Goal: Task Accomplishment & Management: Manage account settings

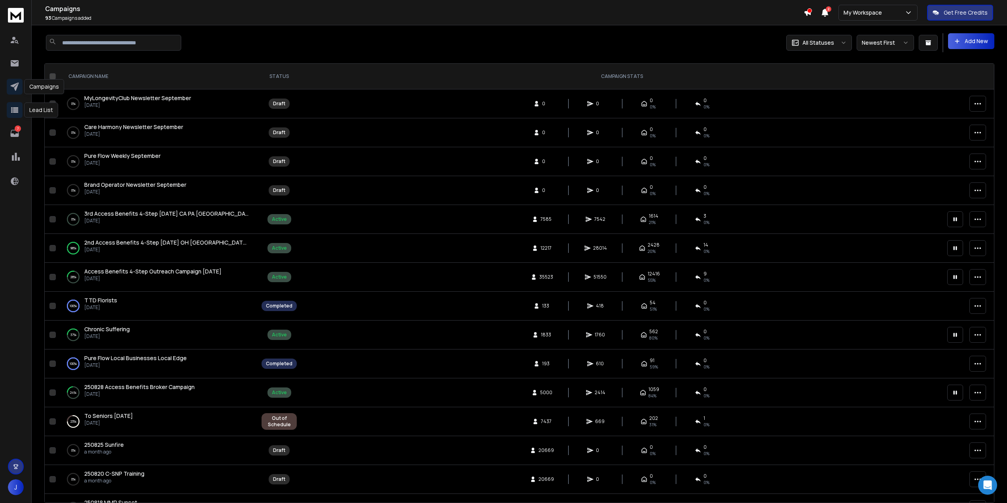
click at [18, 108] on icon at bounding box center [14, 110] width 7 height 6
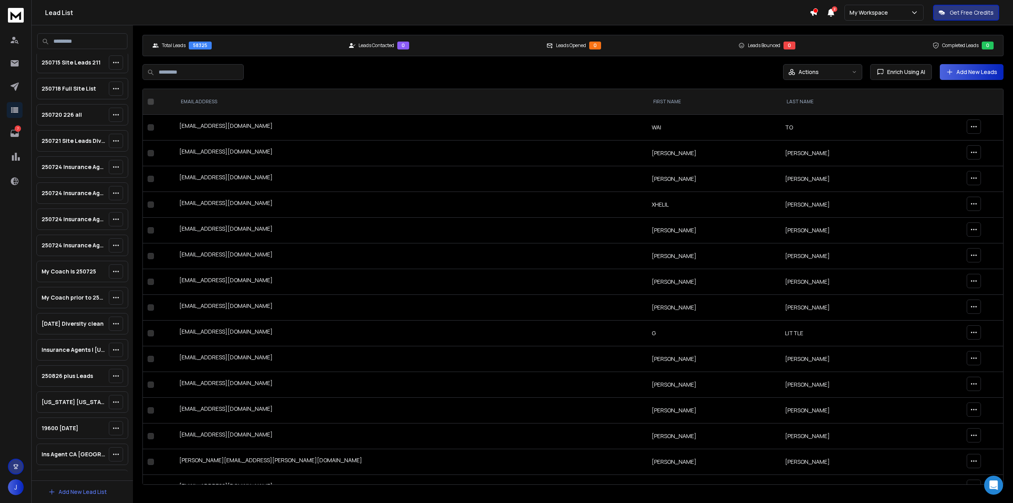
scroll to position [1074, 0]
click at [78, 484] on button "Add New Lead List" at bounding box center [77, 492] width 71 height 16
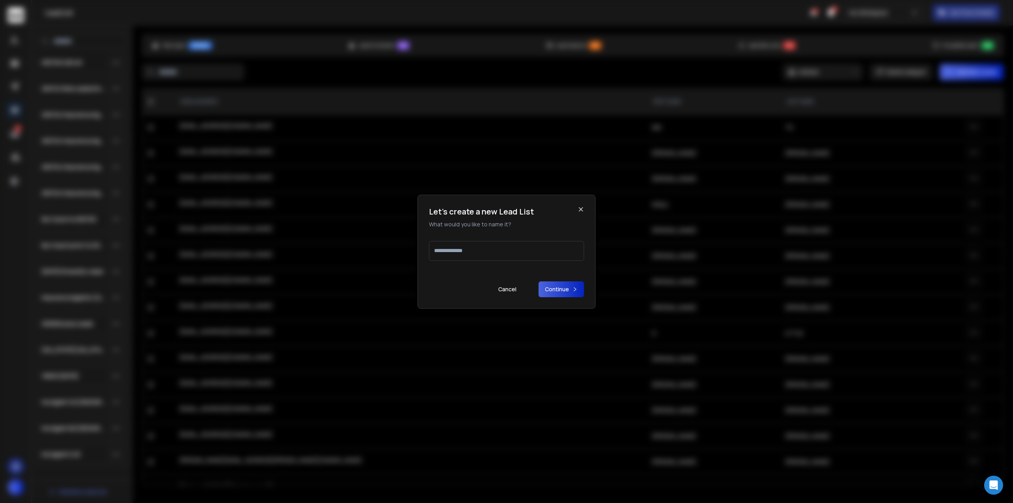
click at [447, 255] on input at bounding box center [506, 251] width 155 height 20
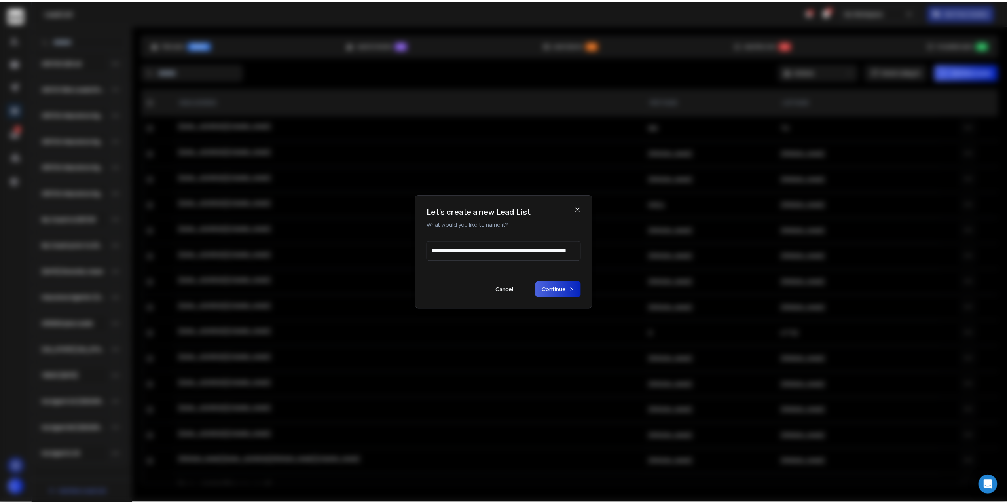
scroll to position [0, 0]
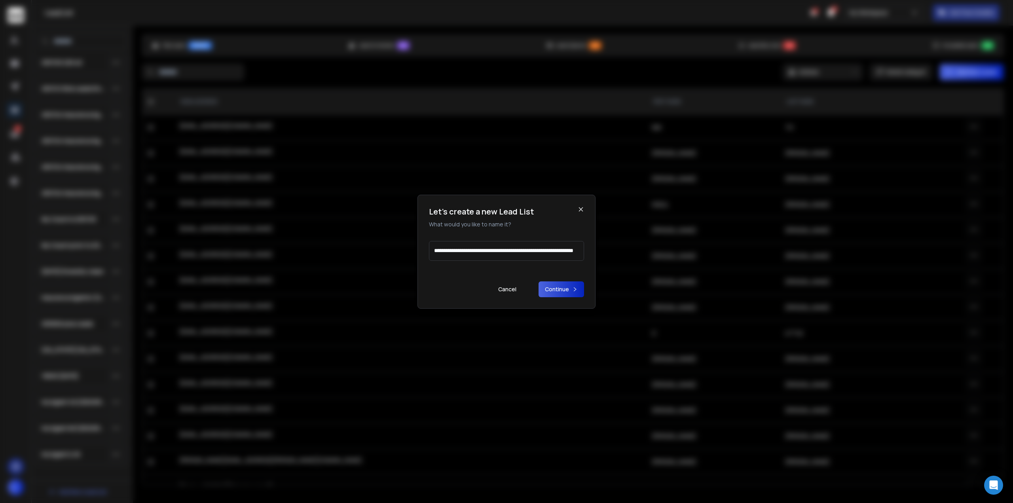
type input "**********"
click at [556, 292] on button "Continue" at bounding box center [560, 289] width 45 height 16
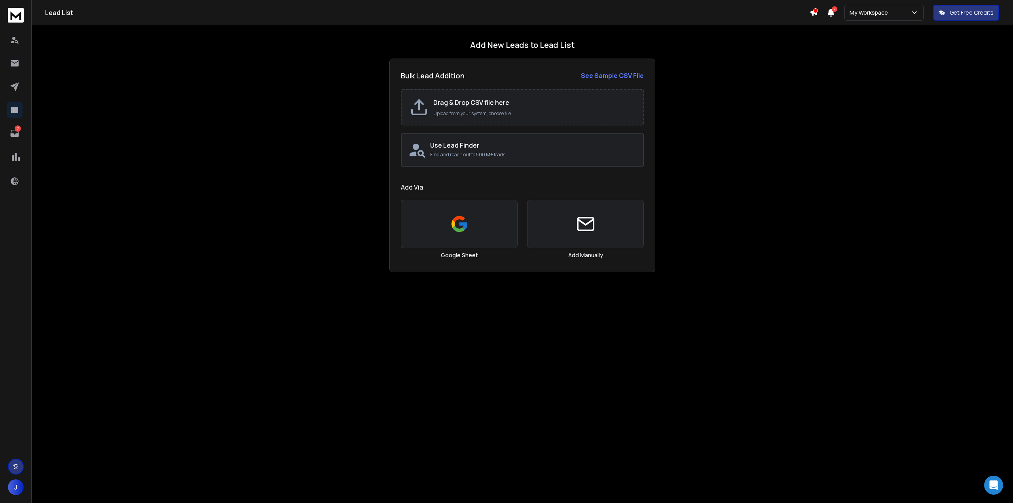
drag, startPoint x: 555, startPoint y: 292, endPoint x: 551, endPoint y: 292, distance: 4.4
drag, startPoint x: 551, startPoint y: 292, endPoint x: 731, endPoint y: 174, distance: 215.9
click at [738, 165] on div "Add New Leads to Lead List Bulk Lead Addition See Sample CSV File Drag & Drop C…" at bounding box center [522, 156] width 981 height 233
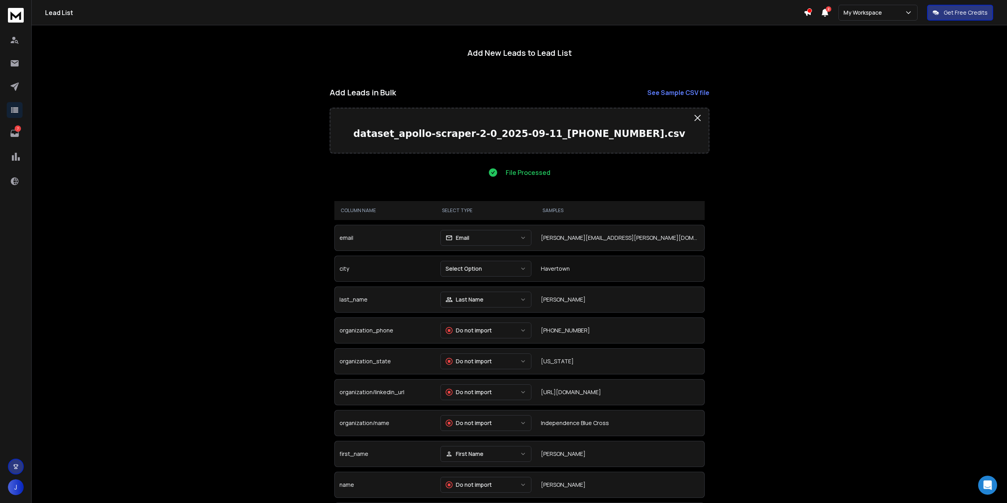
click at [504, 274] on button "Select Option" at bounding box center [485, 269] width 91 height 16
click at [480, 333] on div "Do not import" at bounding box center [466, 330] width 46 height 8
click at [498, 369] on button "Do not import" at bounding box center [486, 361] width 97 height 16
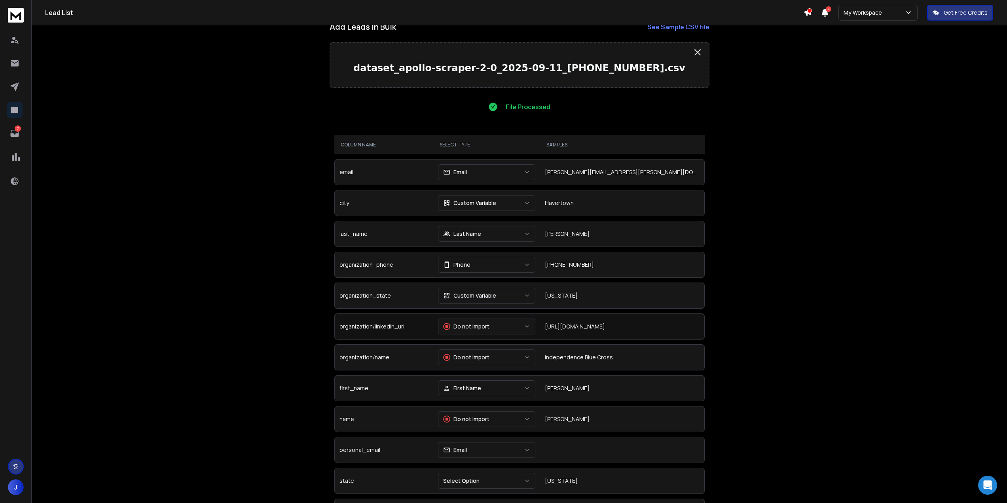
scroll to position [79, 0]
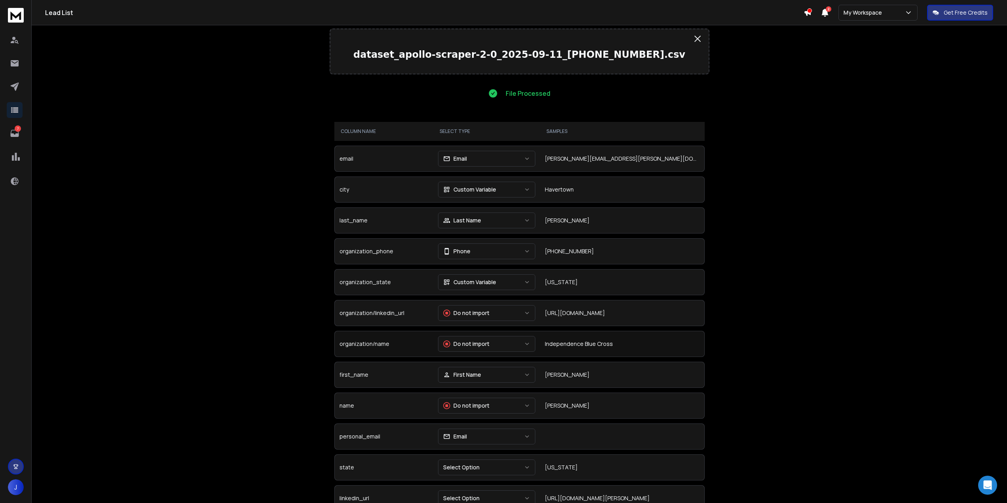
click at [507, 350] on button "Do not import" at bounding box center [486, 344] width 97 height 16
click at [501, 404] on button "Do not import" at bounding box center [486, 406] width 97 height 16
click at [501, 404] on button "Do not import" at bounding box center [483, 406] width 97 height 16
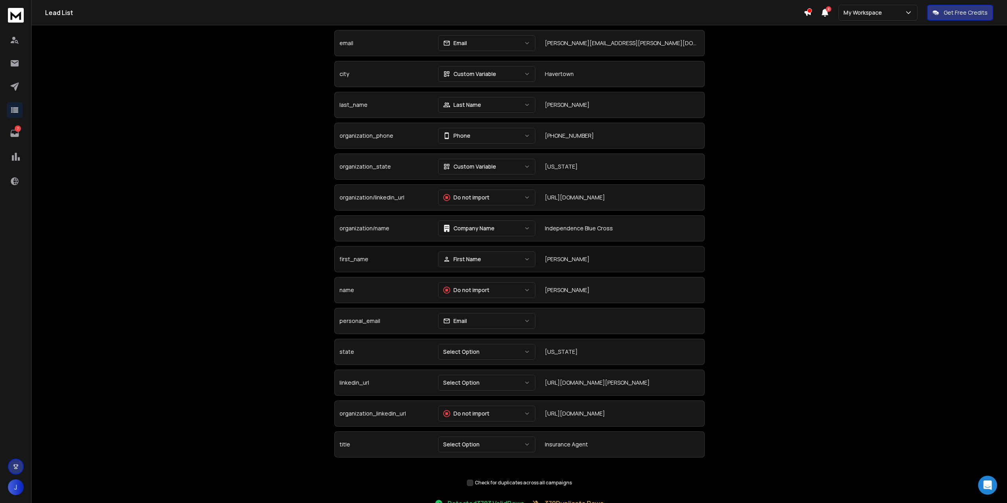
scroll to position [198, 0]
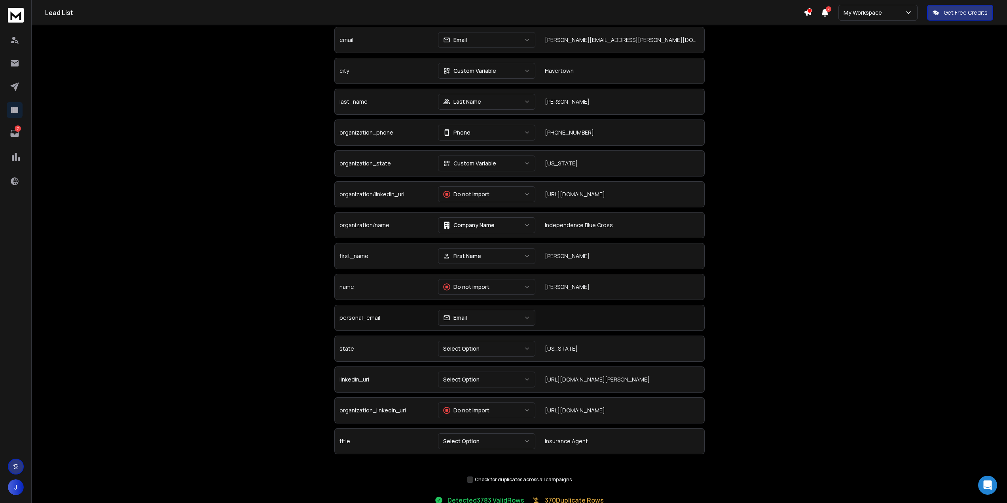
click at [441, 319] on button "Email" at bounding box center [486, 318] width 97 height 16
click at [500, 354] on button "Select Option" at bounding box center [486, 349] width 97 height 16
click at [500, 354] on button "Select Option" at bounding box center [483, 349] width 97 height 16
click at [476, 442] on button "Select Option" at bounding box center [486, 441] width 97 height 16
click at [497, 382] on button "Select Option" at bounding box center [486, 379] width 97 height 16
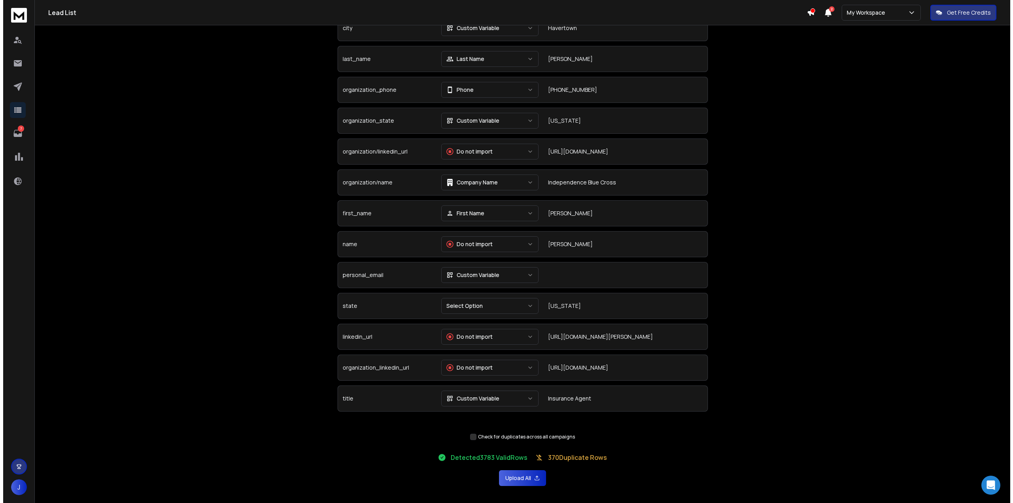
scroll to position [249, 0]
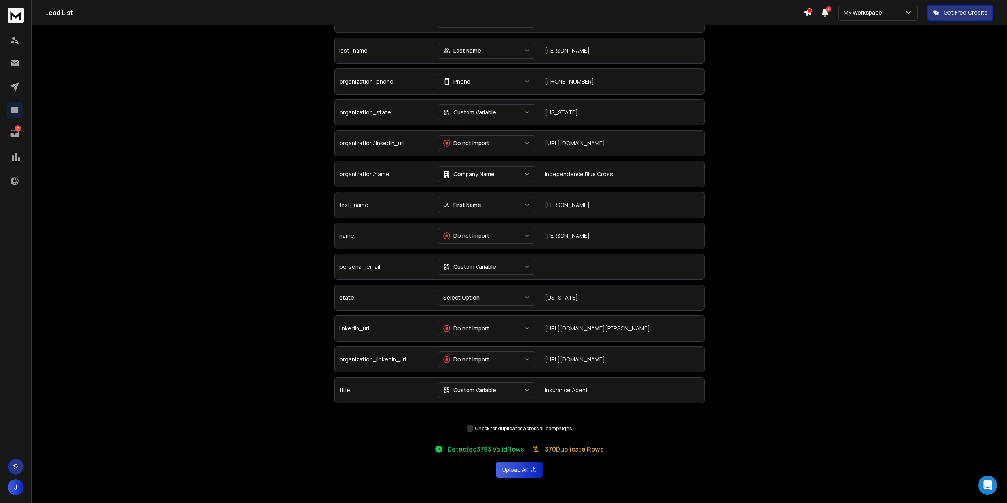
click at [473, 429] on button "Check for duplicates across all campaigns" at bounding box center [470, 428] width 6 height 6
click at [506, 471] on button "Upload All" at bounding box center [519, 470] width 47 height 16
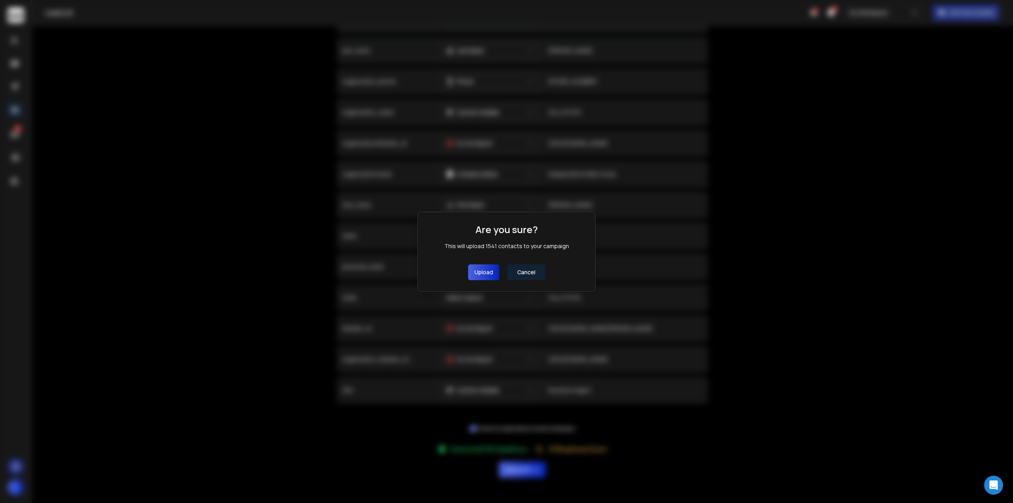
click at [496, 273] on button "Upload" at bounding box center [483, 272] width 31 height 16
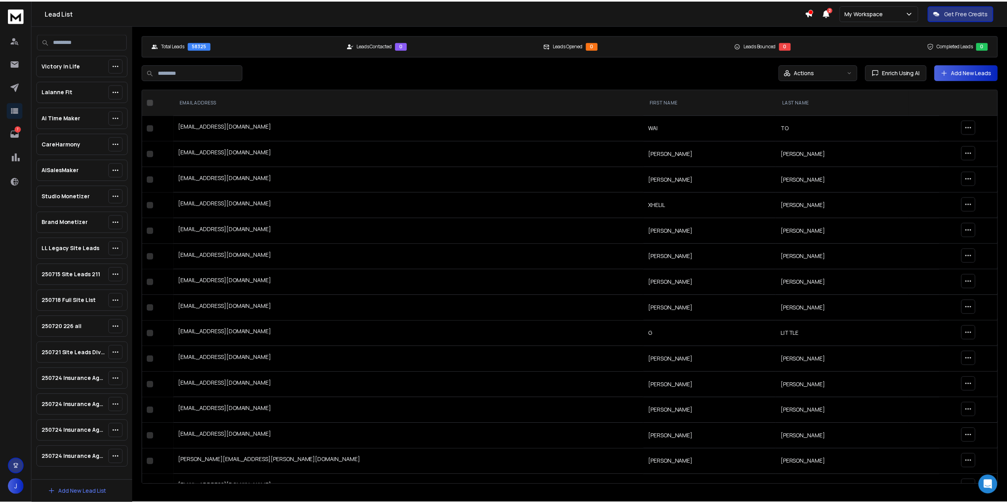
scroll to position [1100, 0]
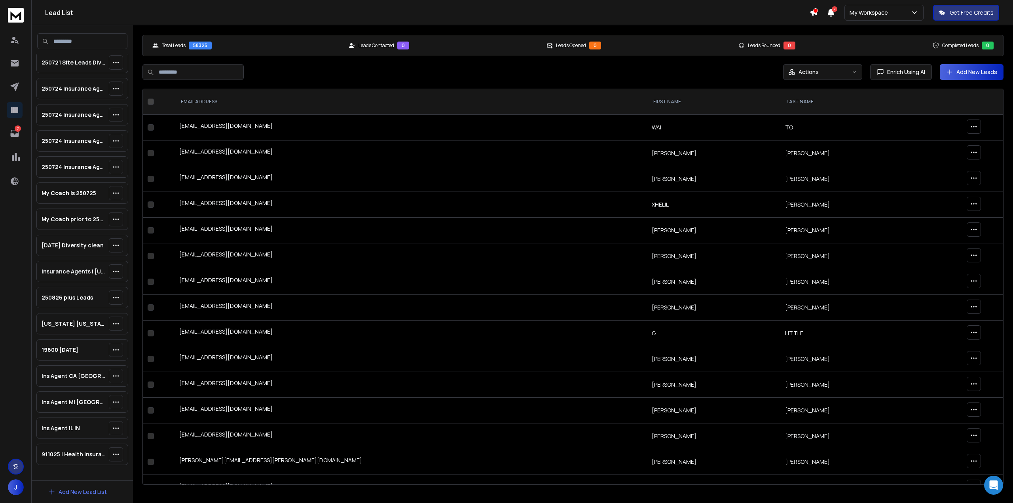
click at [81, 452] on p "911025 | Health Insurance Agents | [GEOGRAPHIC_DATA], [GEOGRAPHIC_DATA], [GEOGR…" at bounding box center [74, 454] width 64 height 8
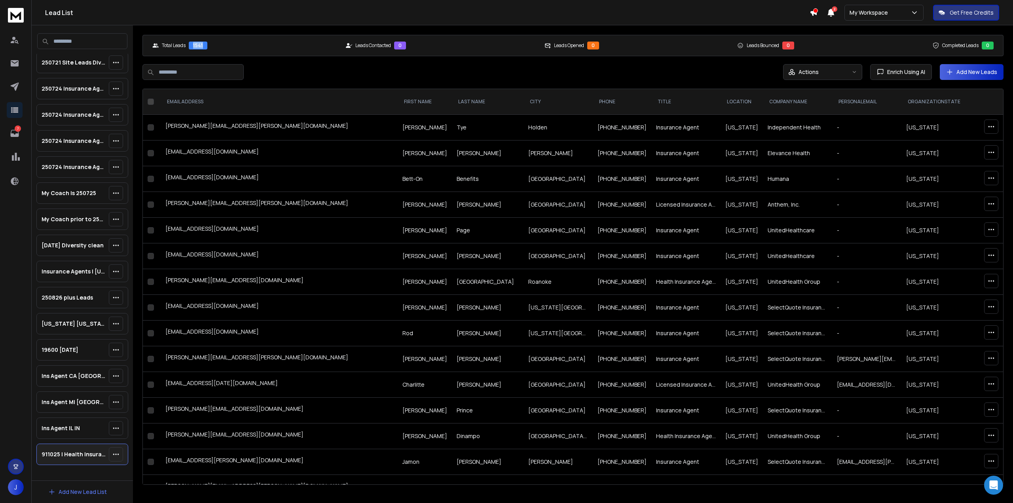
drag, startPoint x: 204, startPoint y: 47, endPoint x: 192, endPoint y: 47, distance: 11.9
click at [192, 47] on div "1541" at bounding box center [198, 46] width 19 height 8
click at [200, 45] on div "1541" at bounding box center [198, 46] width 19 height 8
click at [953, 71] on icon at bounding box center [949, 71] width 7 height 7
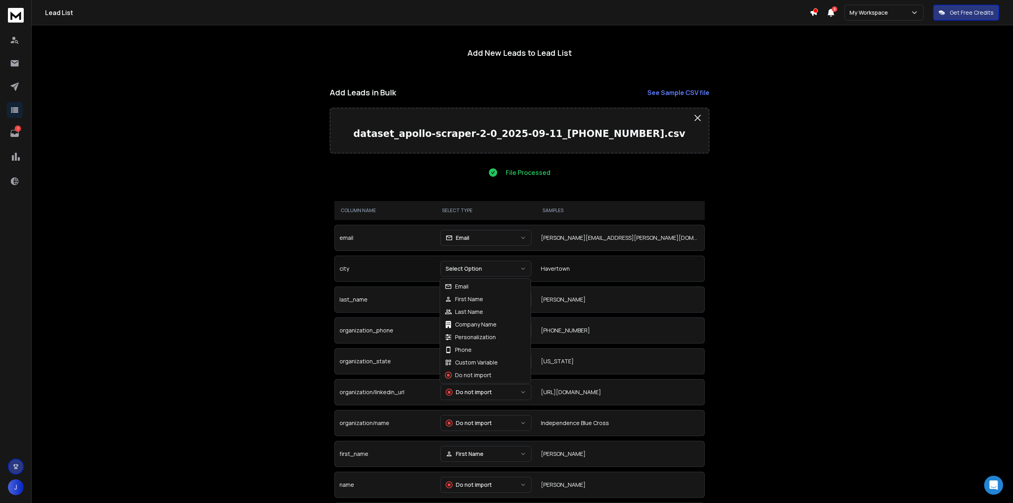
click at [498, 274] on button "Select Option" at bounding box center [485, 269] width 91 height 16
click at [494, 269] on button "Do not import" at bounding box center [485, 269] width 91 height 16
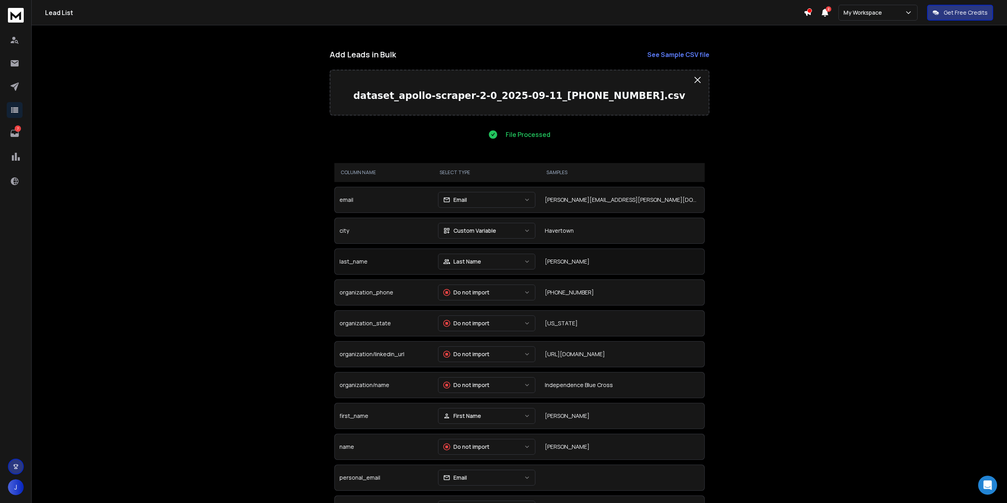
scroll to position [40, 0]
click at [481, 294] on div "Do not import" at bounding box center [466, 291] width 46 height 8
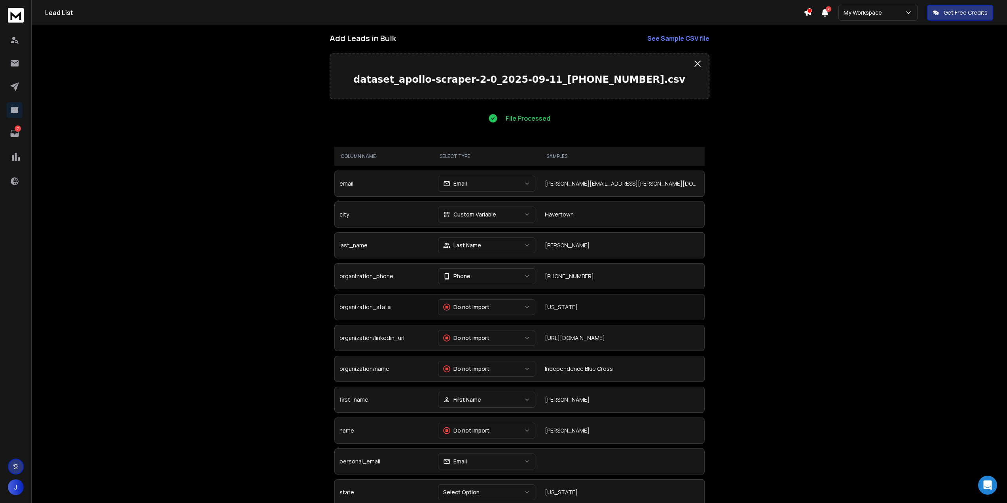
scroll to position [79, 0]
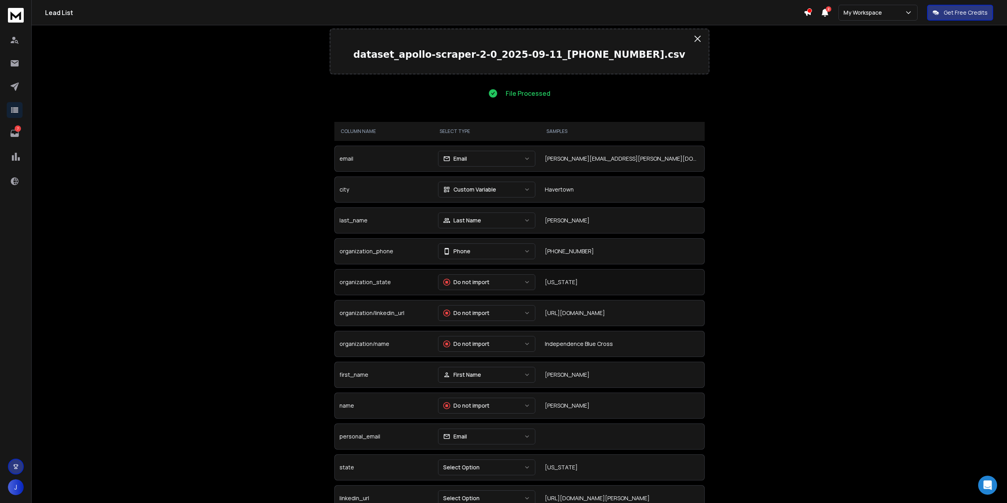
click at [491, 284] on button "Do not import" at bounding box center [486, 282] width 97 height 16
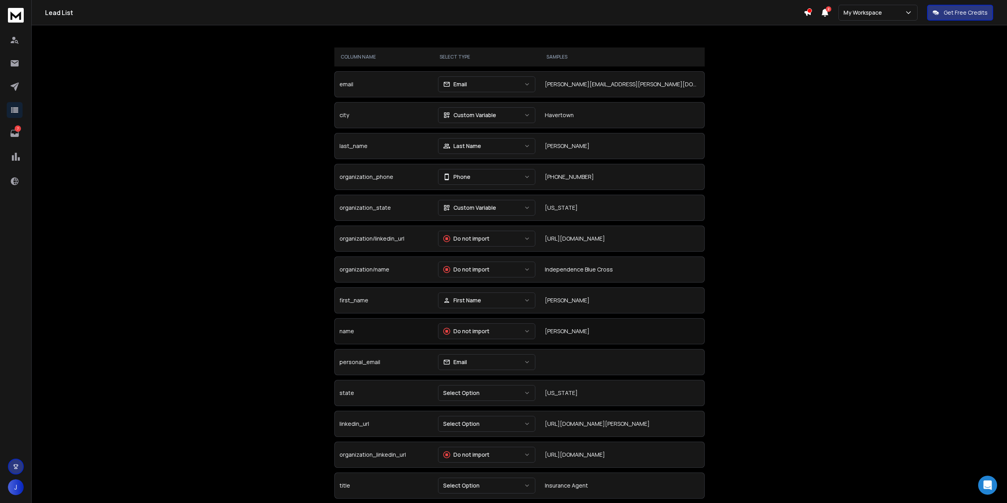
scroll to position [158, 0]
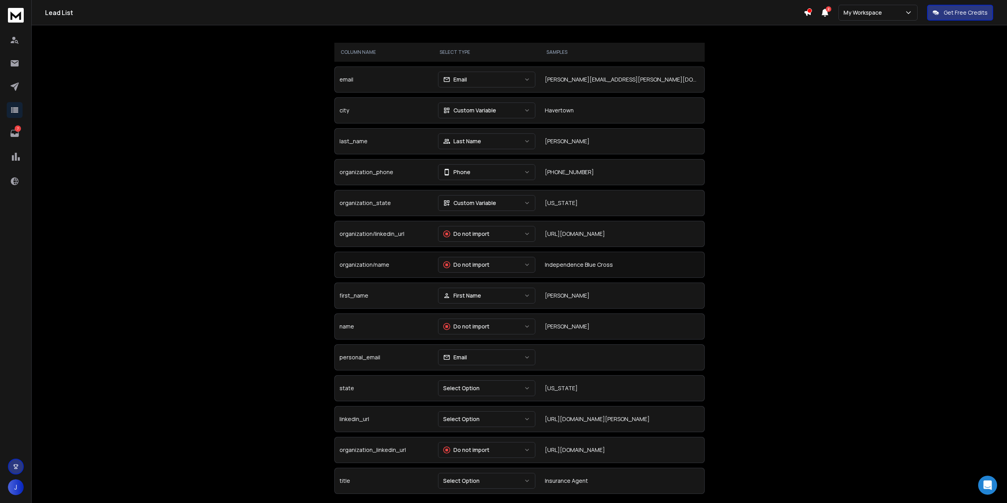
click at [475, 266] on div "Do not import" at bounding box center [466, 265] width 46 height 8
click at [498, 361] on button "Email" at bounding box center [486, 357] width 97 height 16
click at [480, 384] on button "Select Option" at bounding box center [486, 388] width 97 height 16
click at [495, 421] on button "Select Option" at bounding box center [486, 419] width 97 height 16
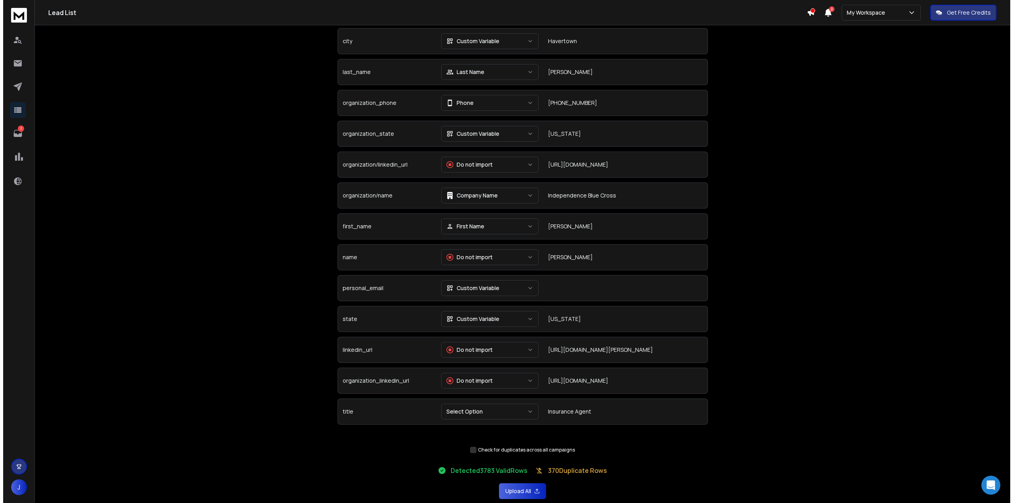
scroll to position [237, 0]
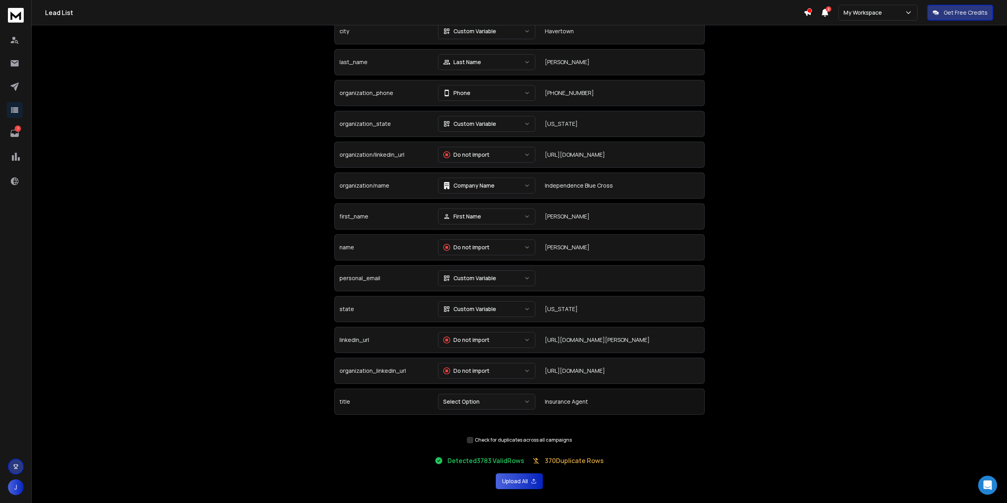
click at [495, 405] on button "Select Option" at bounding box center [486, 402] width 97 height 16
click at [473, 442] on button "Check for duplicates across all campaigns" at bounding box center [470, 440] width 6 height 6
click at [521, 480] on button "Upload All" at bounding box center [519, 481] width 47 height 16
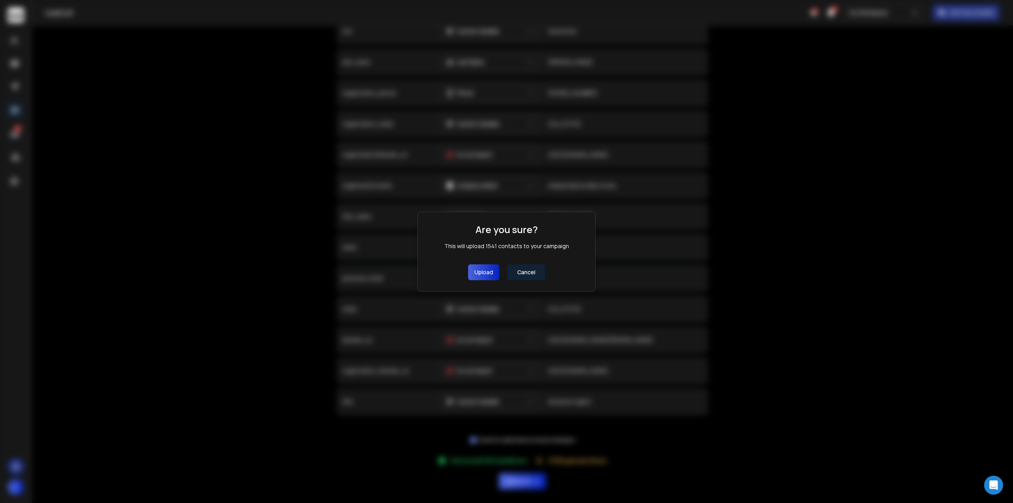
click at [524, 277] on button "Cancel" at bounding box center [526, 272] width 38 height 16
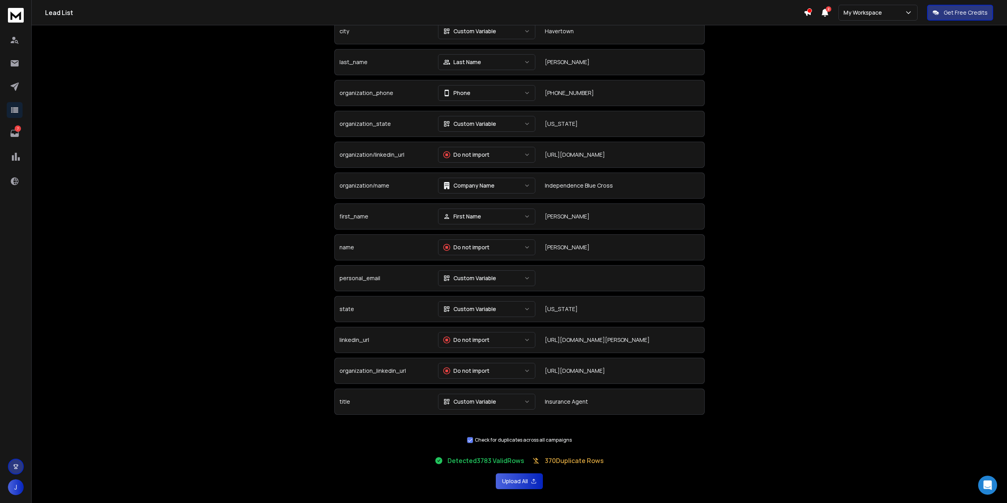
click at [469, 437] on div "dataset_apollo-scraper-2-0_2025-09-11_[PHONE_NUMBER].csv File Processed COLUMN …" at bounding box center [519, 179] width 380 height 619
click at [471, 440] on button "Check for duplicates across all campaigns" at bounding box center [470, 440] width 6 height 6
click at [513, 477] on button "Upload All" at bounding box center [519, 481] width 47 height 16
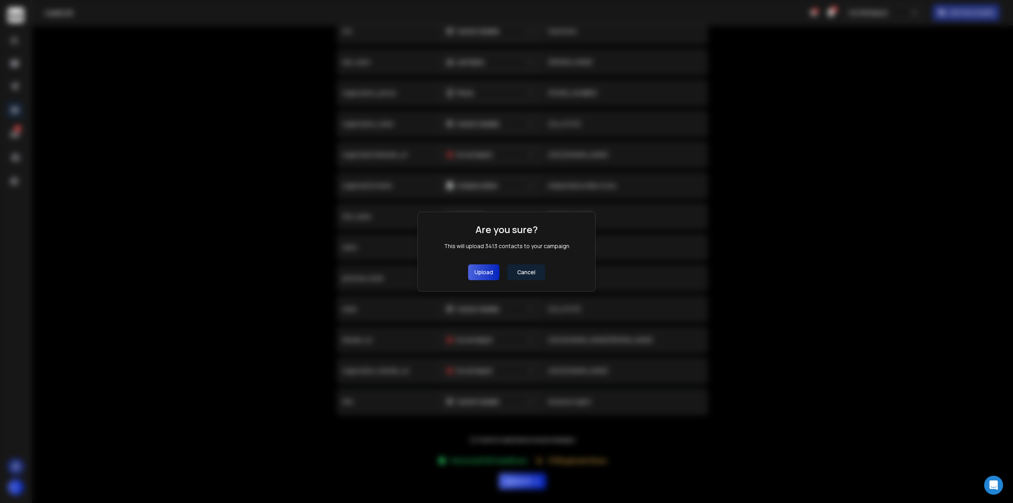
click at [487, 275] on button "Upload" at bounding box center [483, 272] width 31 height 16
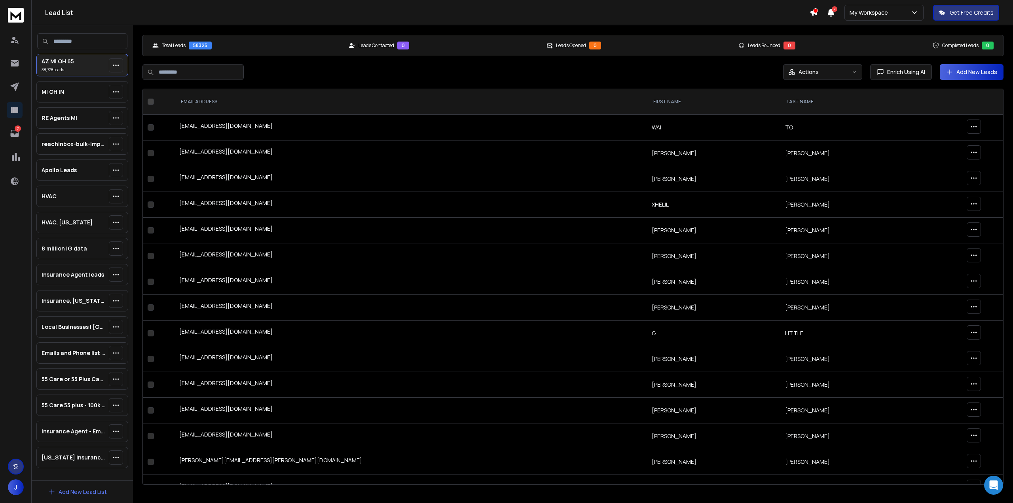
click at [423, 12] on h1 "Lead List" at bounding box center [427, 12] width 764 height 9
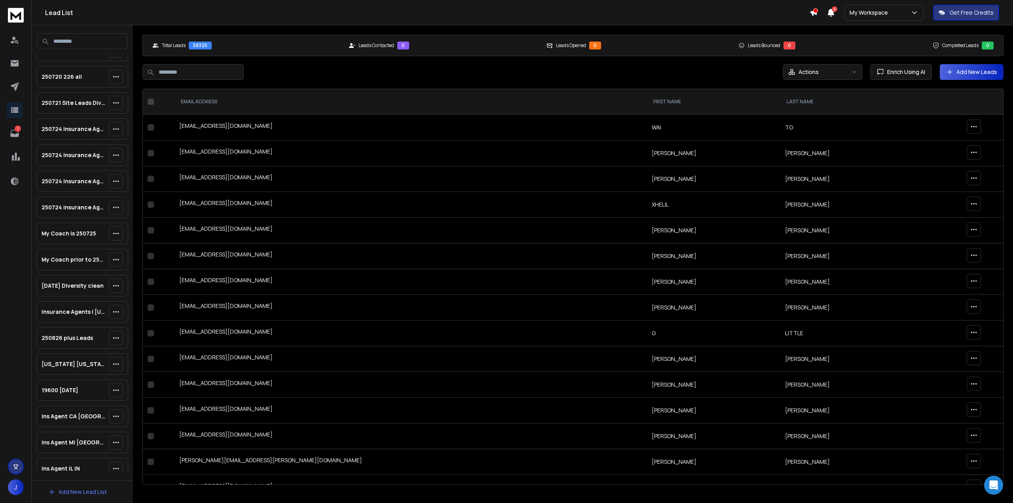
scroll to position [1100, 0]
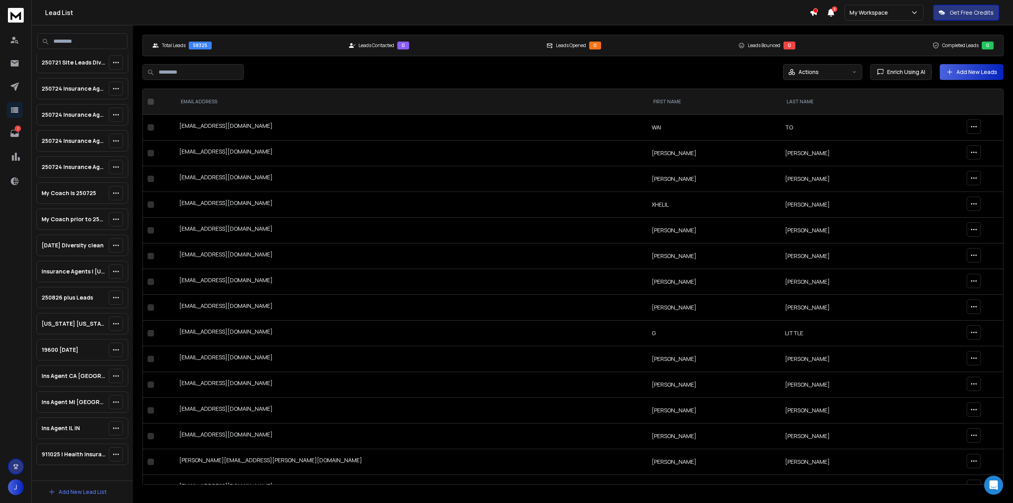
click at [109, 453] on button "button" at bounding box center [116, 454] width 14 height 14
click at [107, 469] on p "Edit List Name" at bounding box center [94, 471] width 38 height 8
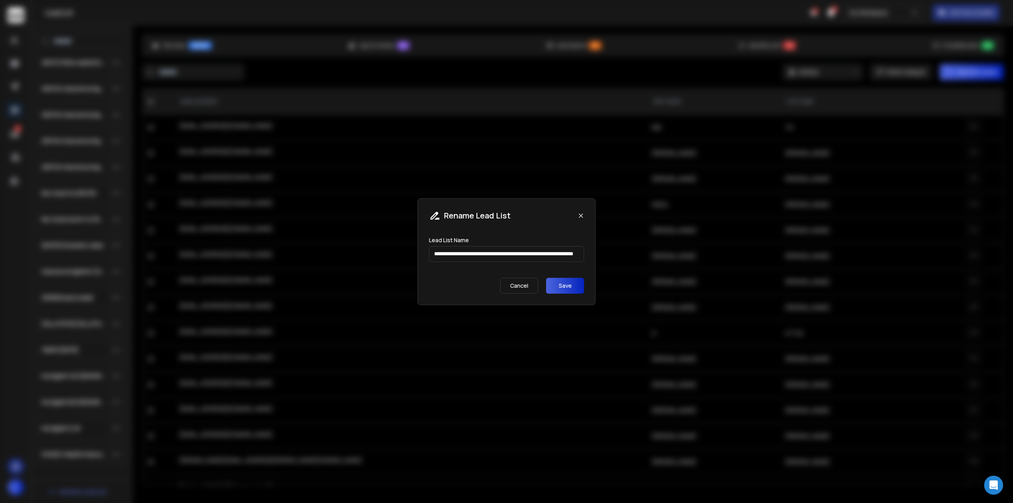
click at [479, 257] on input "**********" at bounding box center [506, 254] width 155 height 16
click at [519, 282] on p "Cancel" at bounding box center [519, 286] width 38 height 16
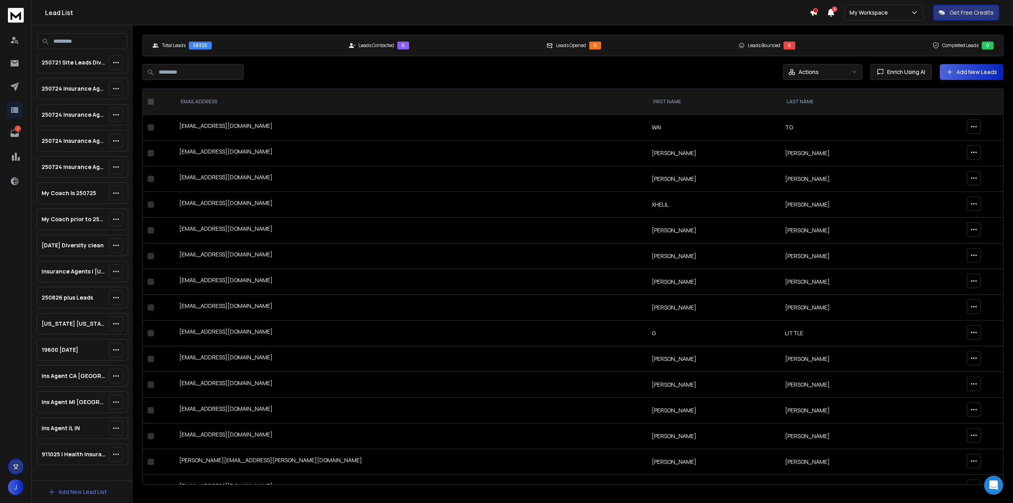
click at [112, 453] on icon "button" at bounding box center [115, 454] width 7 height 7
click at [108, 469] on p "Edit List Name" at bounding box center [94, 471] width 38 height 8
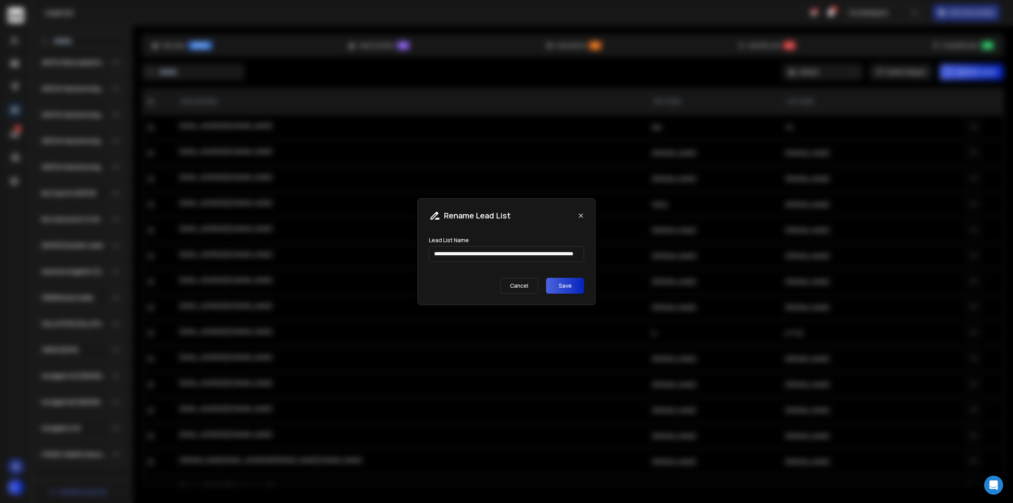
click at [556, 255] on input "**********" at bounding box center [506, 254] width 155 height 16
type input "**********"
click at [577, 280] on button "Save" at bounding box center [565, 286] width 38 height 16
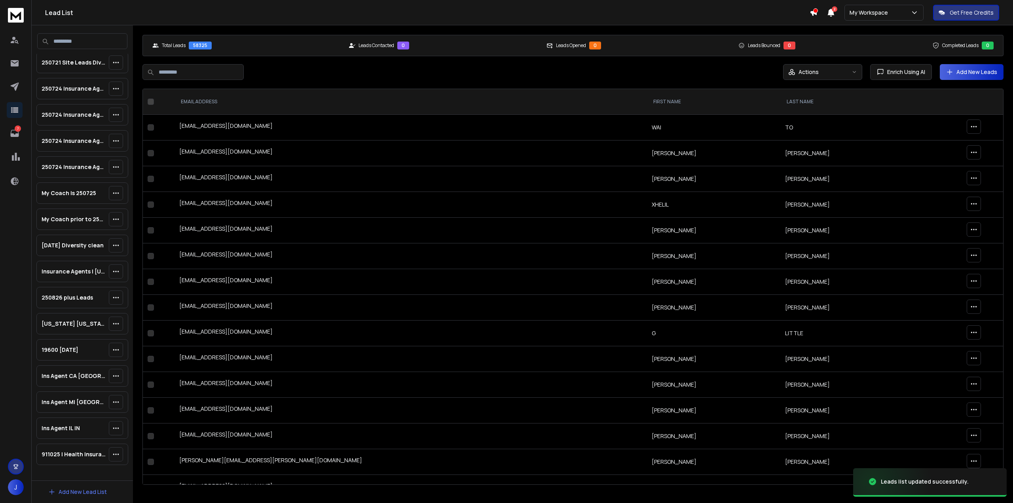
click at [110, 455] on button "button" at bounding box center [116, 454] width 14 height 14
click at [106, 471] on p "Edit List Name" at bounding box center [94, 471] width 38 height 8
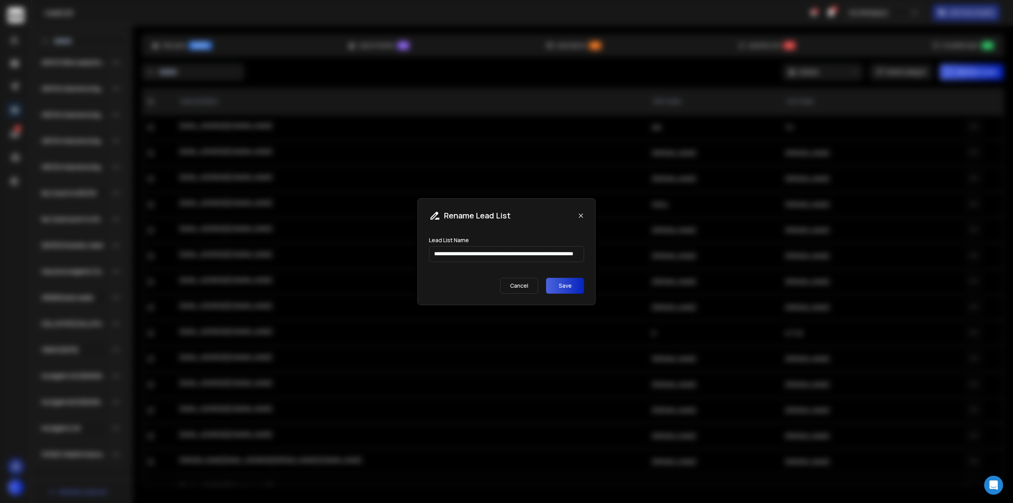
click at [558, 255] on input "**********" at bounding box center [506, 254] width 155 height 16
type input "**********"
click at [577, 288] on button "Save" at bounding box center [565, 286] width 38 height 16
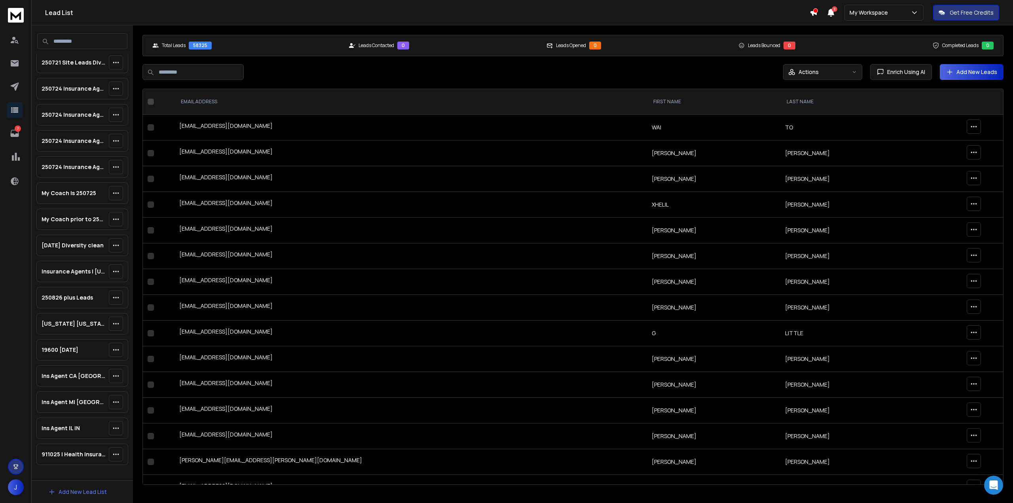
click at [116, 456] on icon "button" at bounding box center [115, 454] width 7 height 7
click at [112, 472] on div "Edit List Name" at bounding box center [91, 471] width 60 height 13
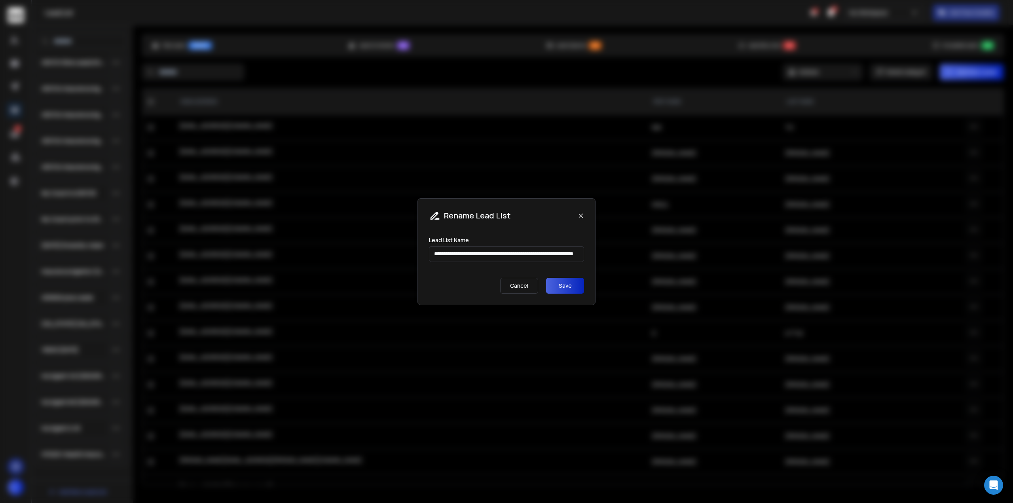
click at [566, 256] on input "**********" at bounding box center [506, 254] width 155 height 16
type input "**********"
click at [571, 287] on button "Save" at bounding box center [565, 286] width 38 height 16
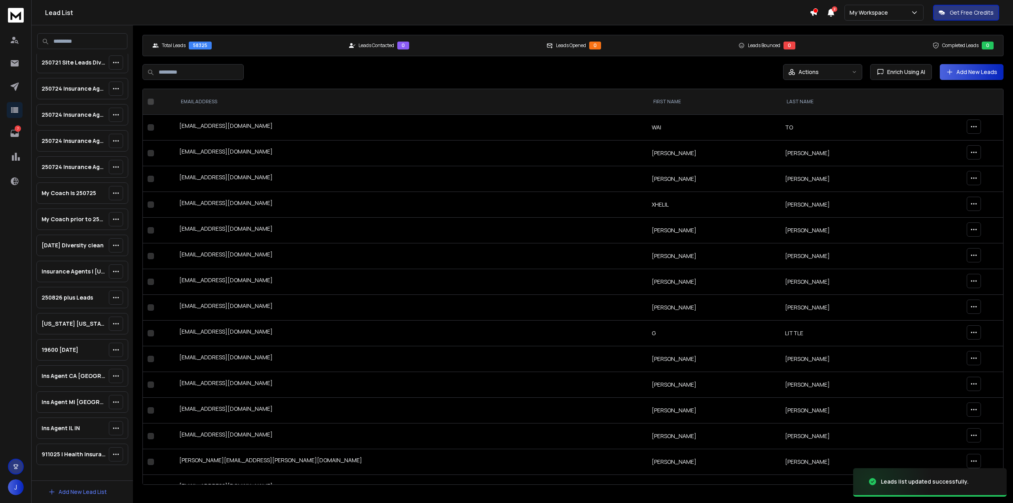
click at [112, 455] on icon "button" at bounding box center [115, 454] width 7 height 7
click at [101, 468] on p "Edit List Name" at bounding box center [94, 471] width 38 height 8
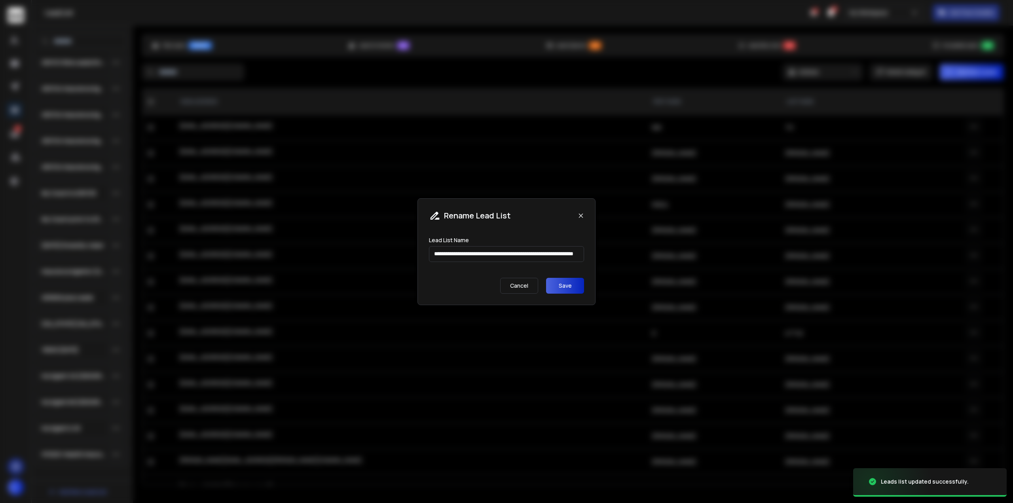
click at [433, 253] on input "**********" at bounding box center [506, 254] width 155 height 16
type input "**********"
click at [561, 283] on button "Save" at bounding box center [565, 286] width 38 height 16
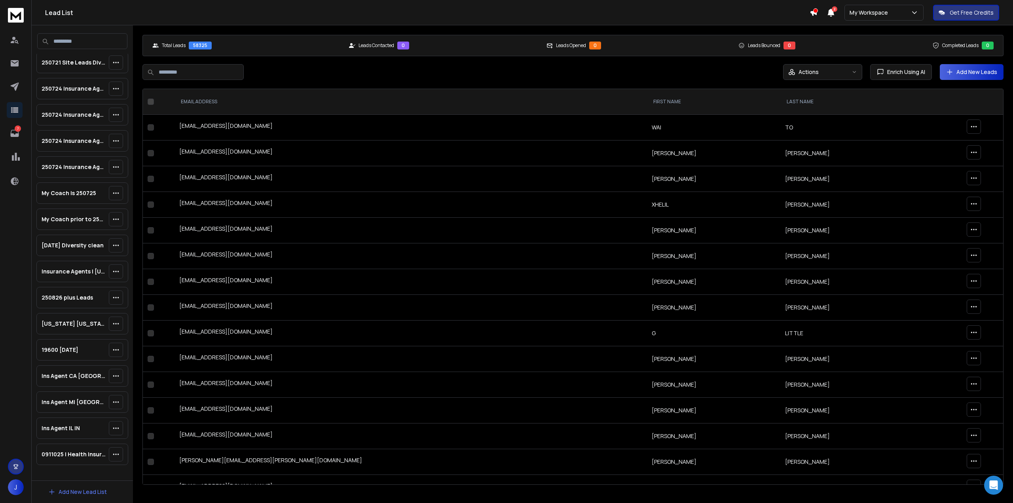
click at [114, 455] on icon "button" at bounding box center [115, 454] width 7 height 7
click at [110, 470] on p "Edit List Name" at bounding box center [94, 471] width 38 height 8
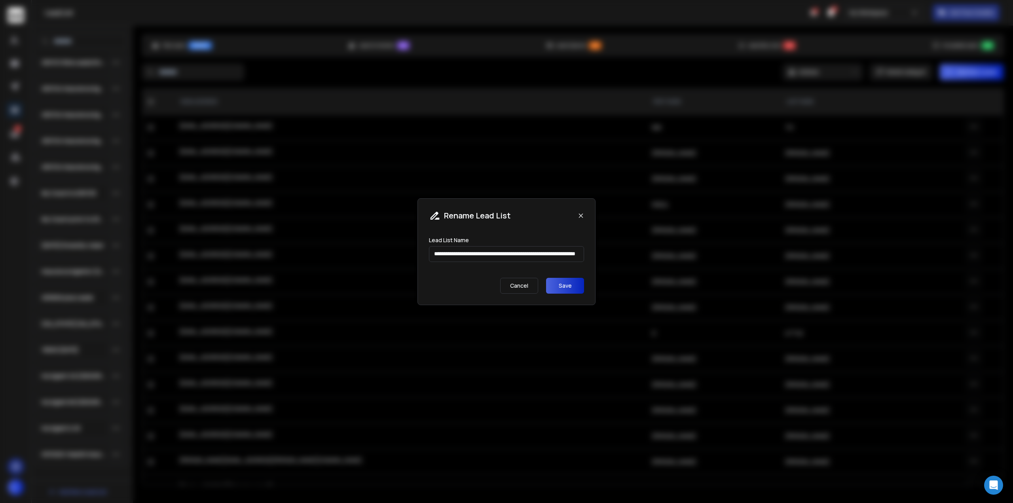
click at [434, 257] on input "**********" at bounding box center [506, 254] width 155 height 16
type input "**********"
click at [555, 278] on button "Save" at bounding box center [565, 286] width 38 height 16
